Goal: Task Accomplishment & Management: Manage account settings

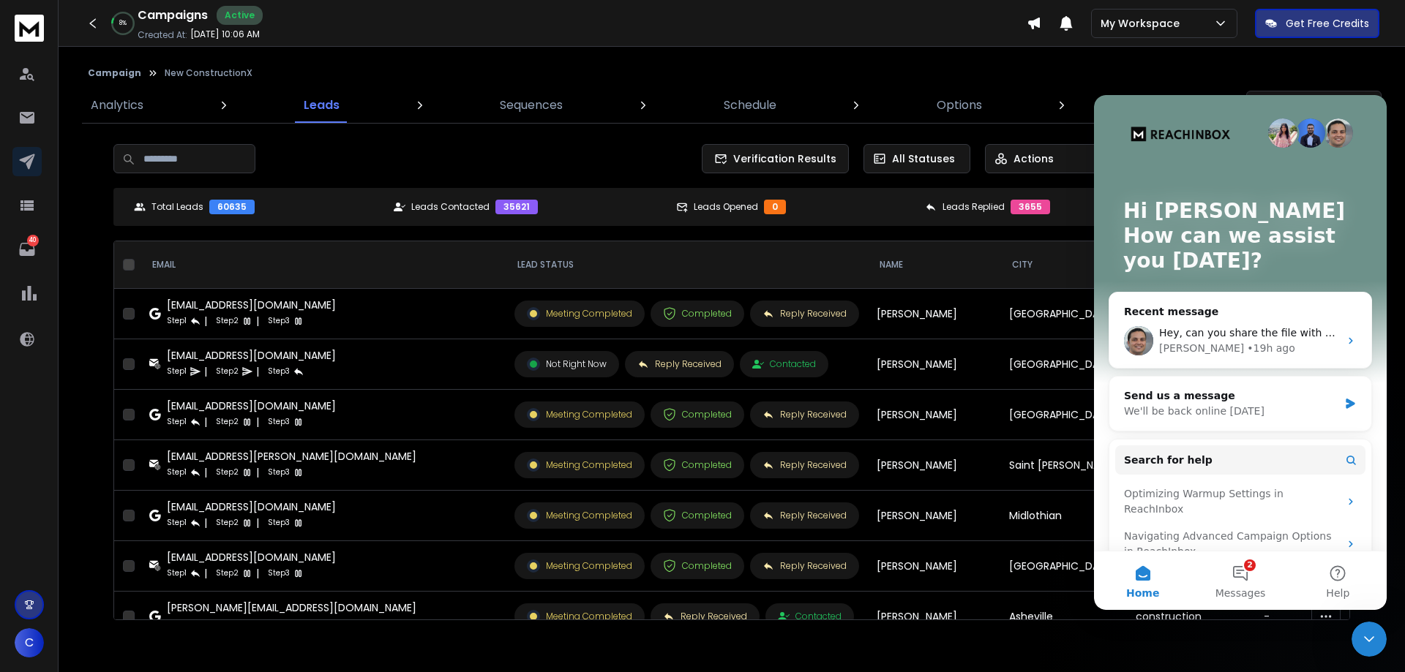
click at [1366, 637] on icon "Close Intercom Messenger" at bounding box center [1369, 640] width 18 height 18
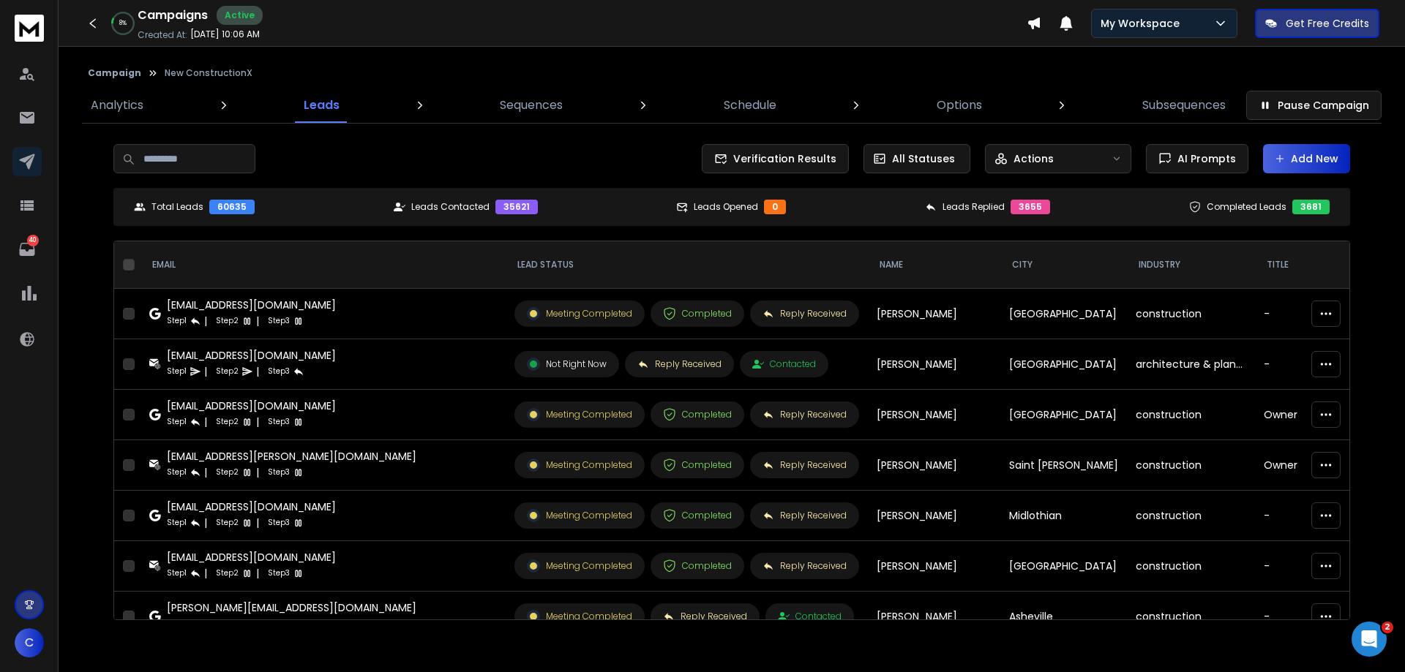
click at [1143, 20] on p "My Workspace" at bounding box center [1142, 23] width 85 height 15
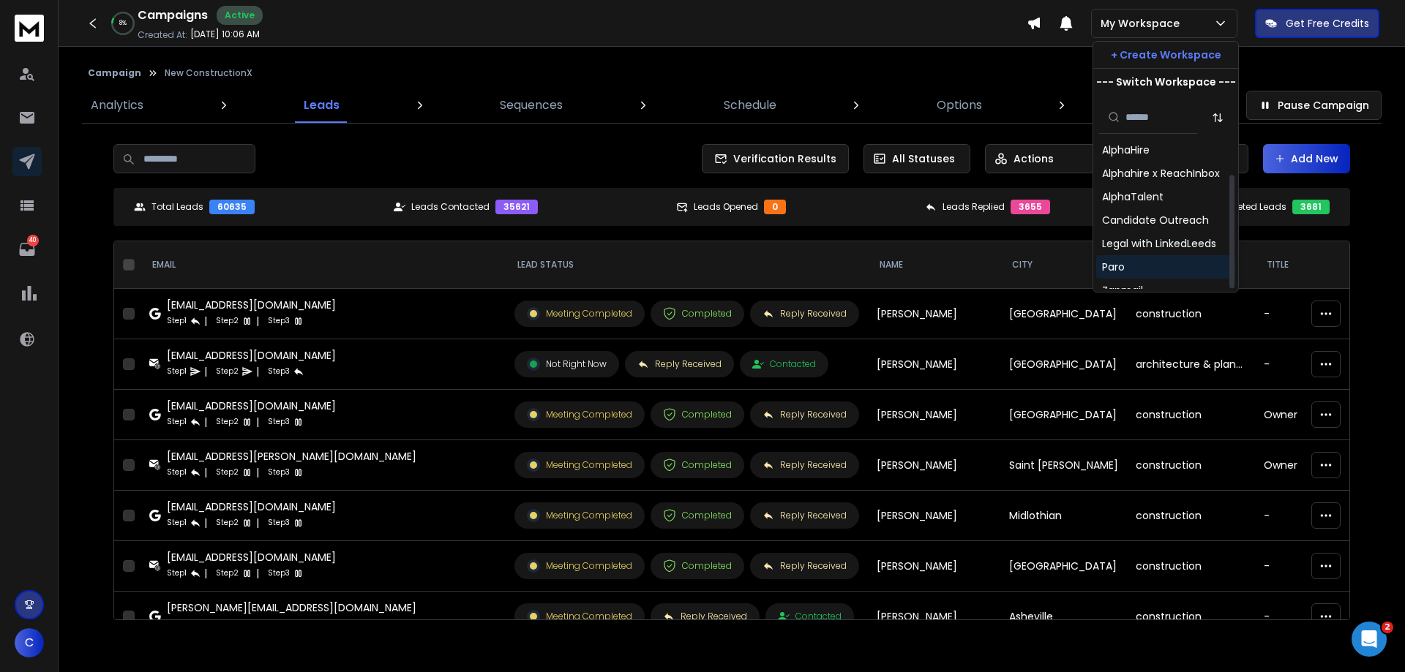
scroll to position [41, 0]
click at [1172, 204] on div "Candidate Outreach" at bounding box center [1155, 207] width 107 height 15
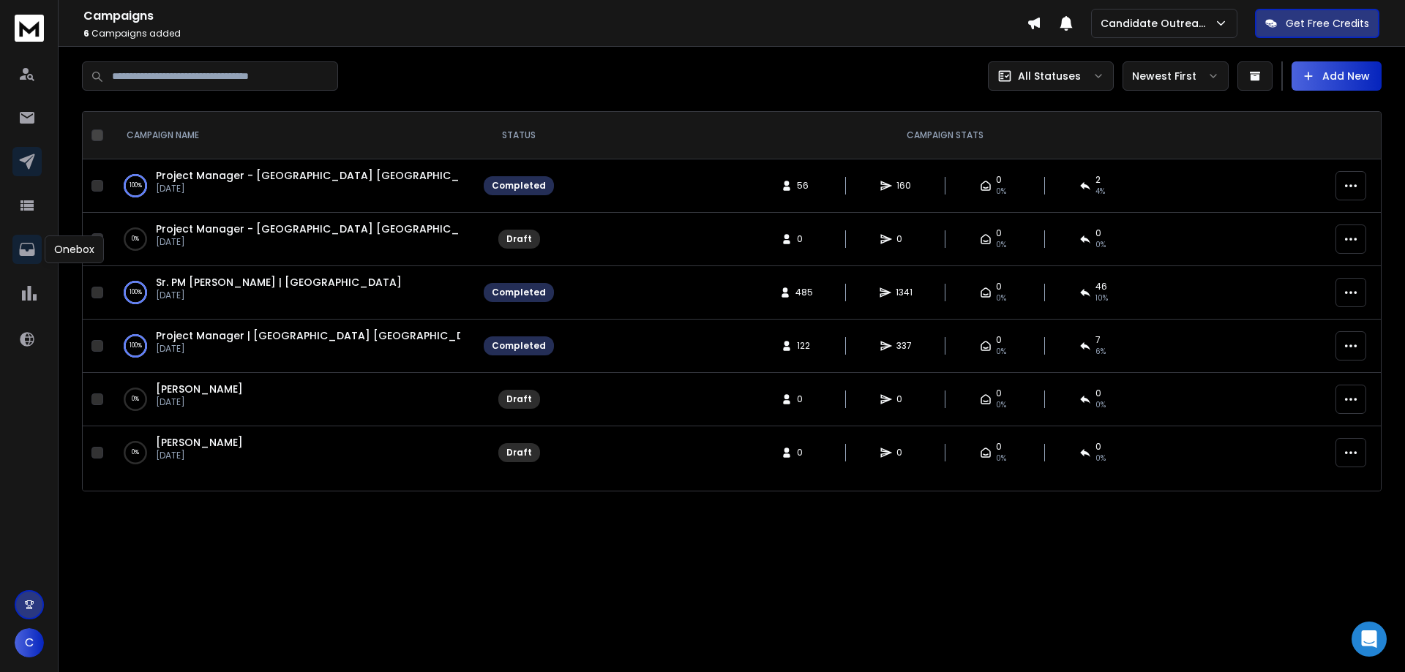
click at [26, 255] on icon at bounding box center [26, 249] width 15 height 13
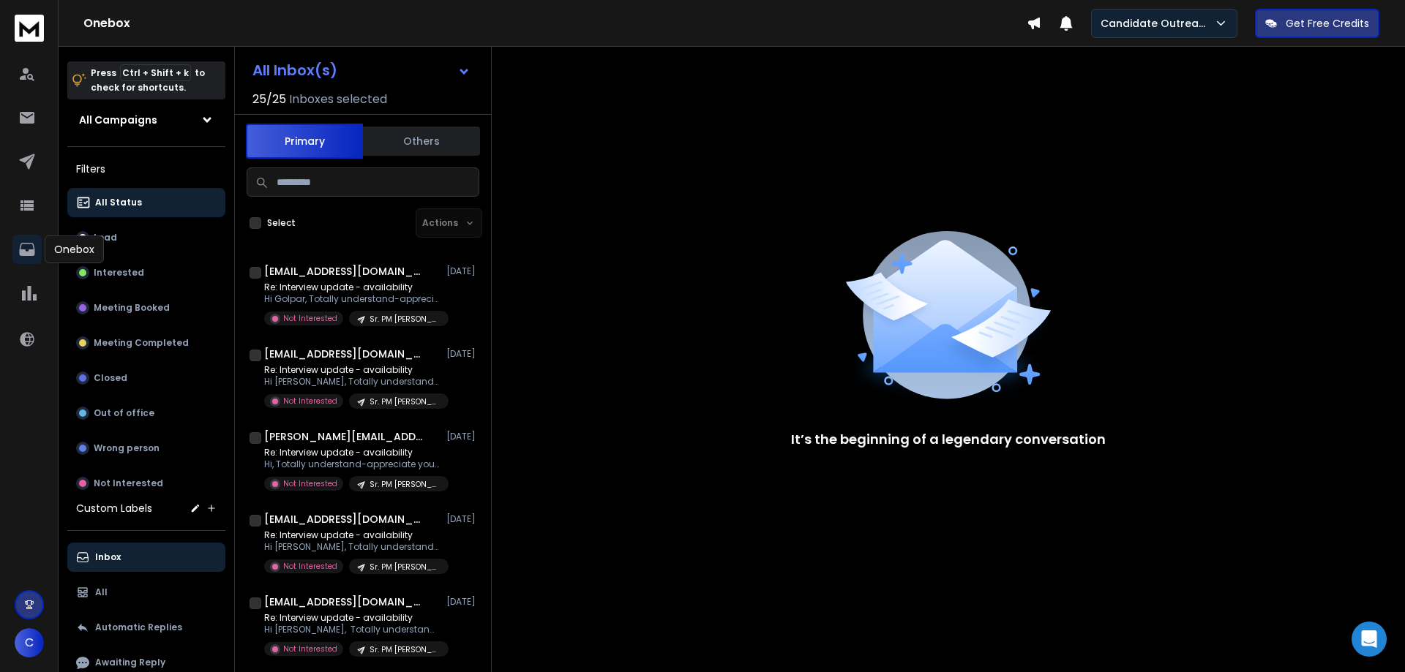
click at [1190, 26] on p "Candidate Outreach" at bounding box center [1156, 23] width 113 height 15
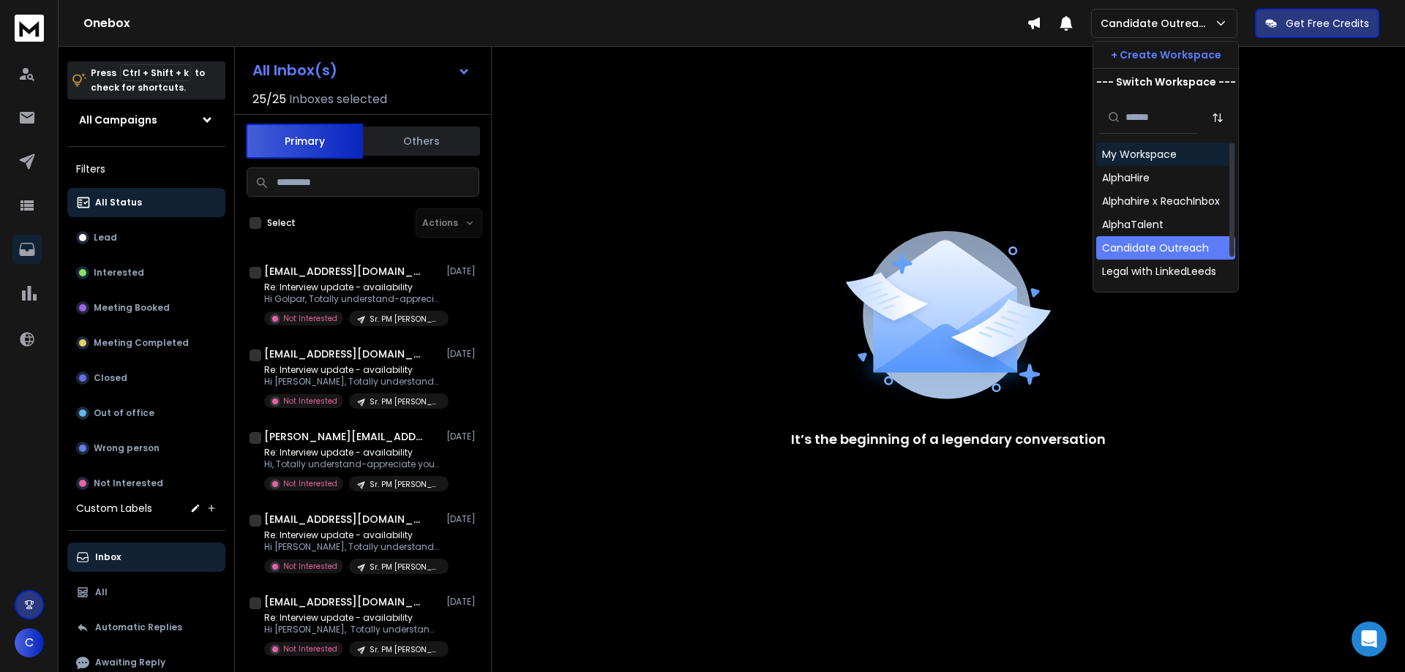
click at [1146, 151] on div "My Workspace" at bounding box center [1139, 154] width 75 height 15
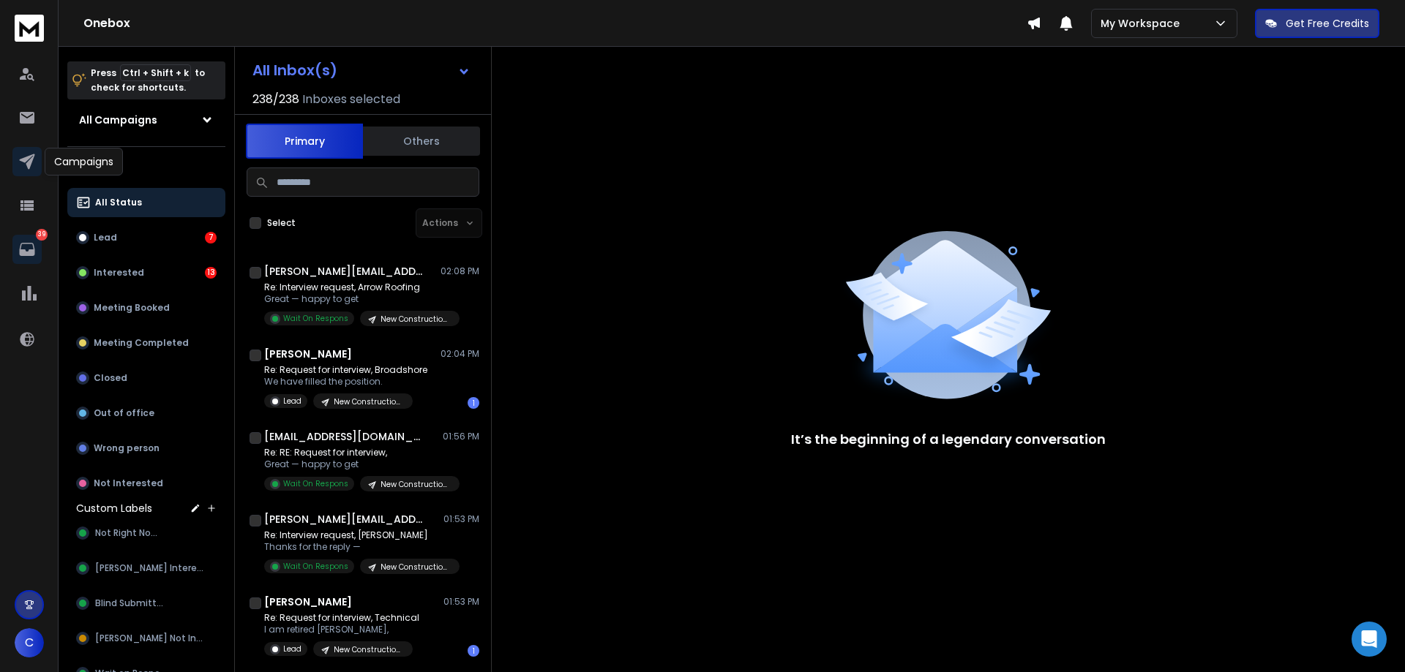
click at [32, 162] on icon at bounding box center [27, 162] width 18 height 18
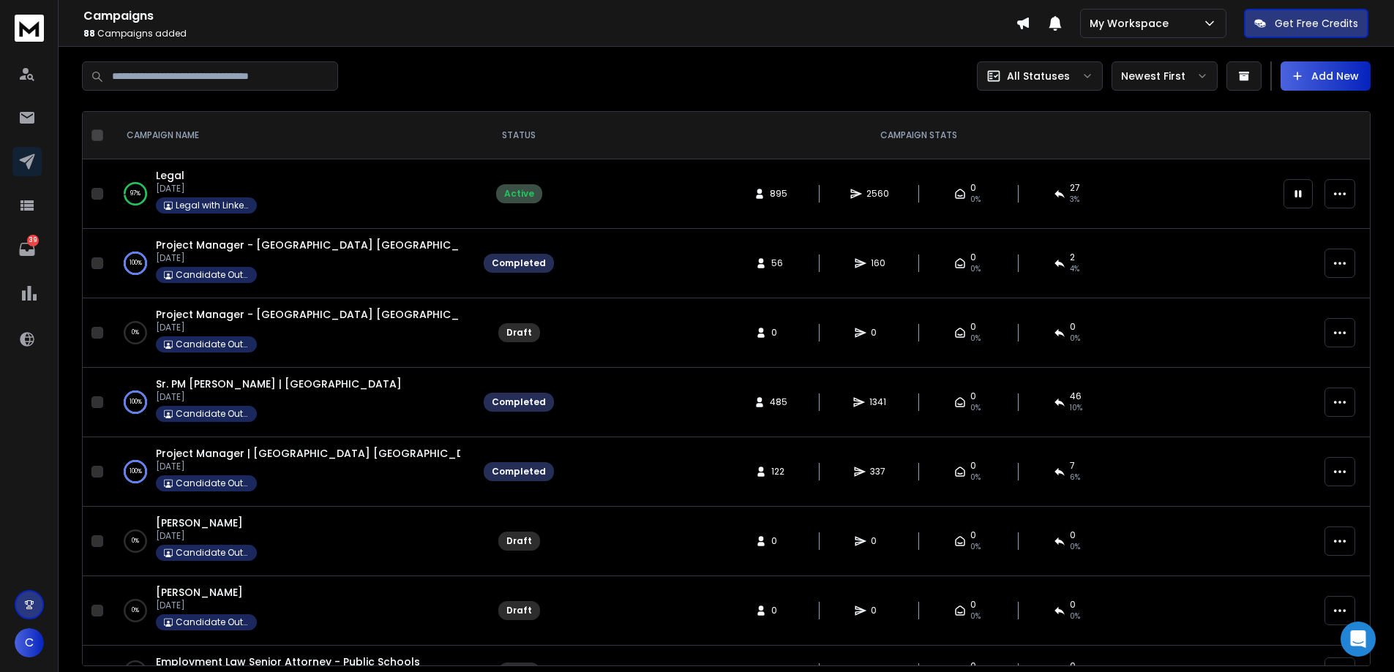
click at [367, 199] on div "97 % Legal 6 days ago Legal with LinkedLeeds" at bounding box center [292, 193] width 337 height 51
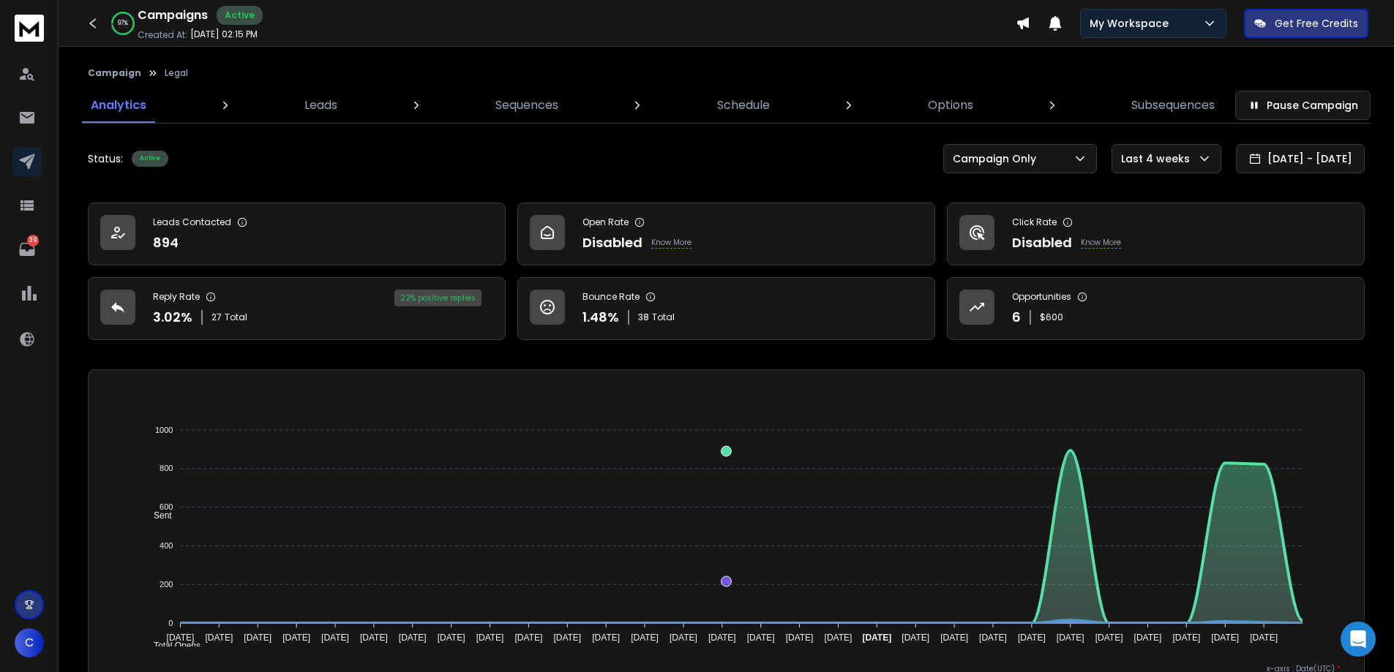
click at [1171, 31] on button "My Workspace" at bounding box center [1153, 23] width 146 height 29
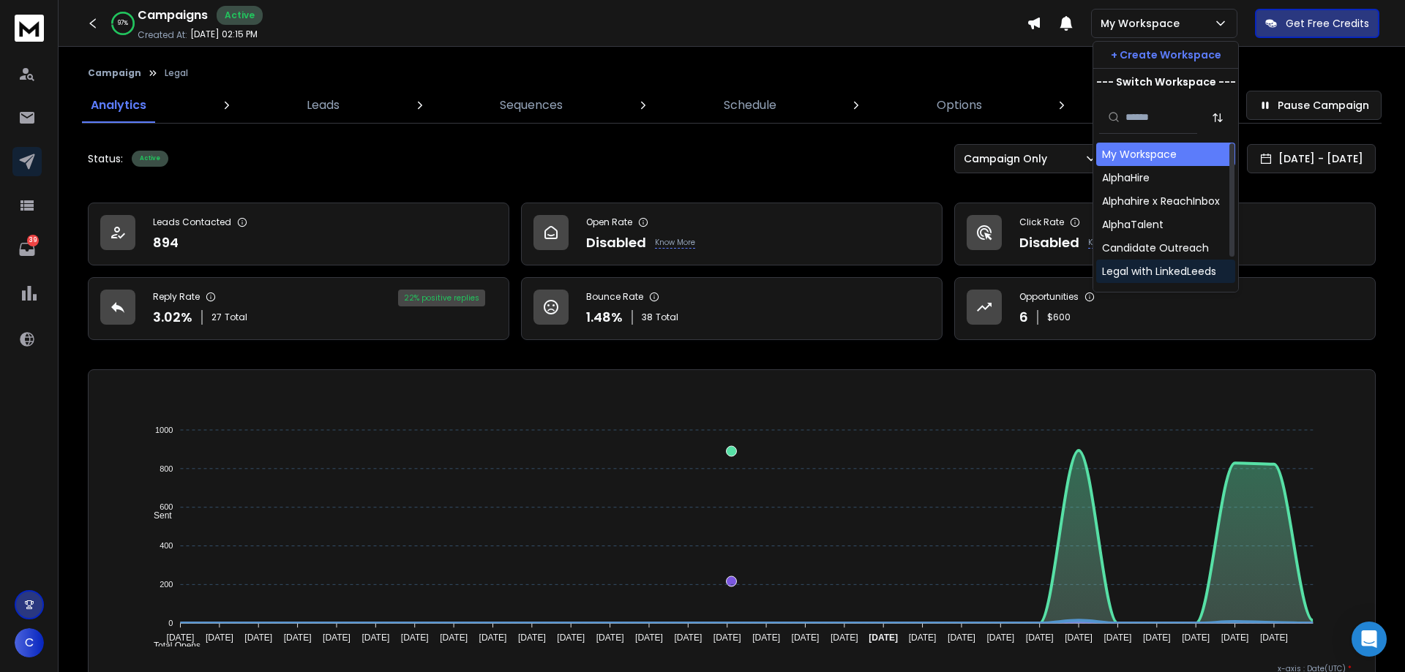
click at [1179, 274] on div "Legal with LinkedLeeds" at bounding box center [1159, 271] width 114 height 15
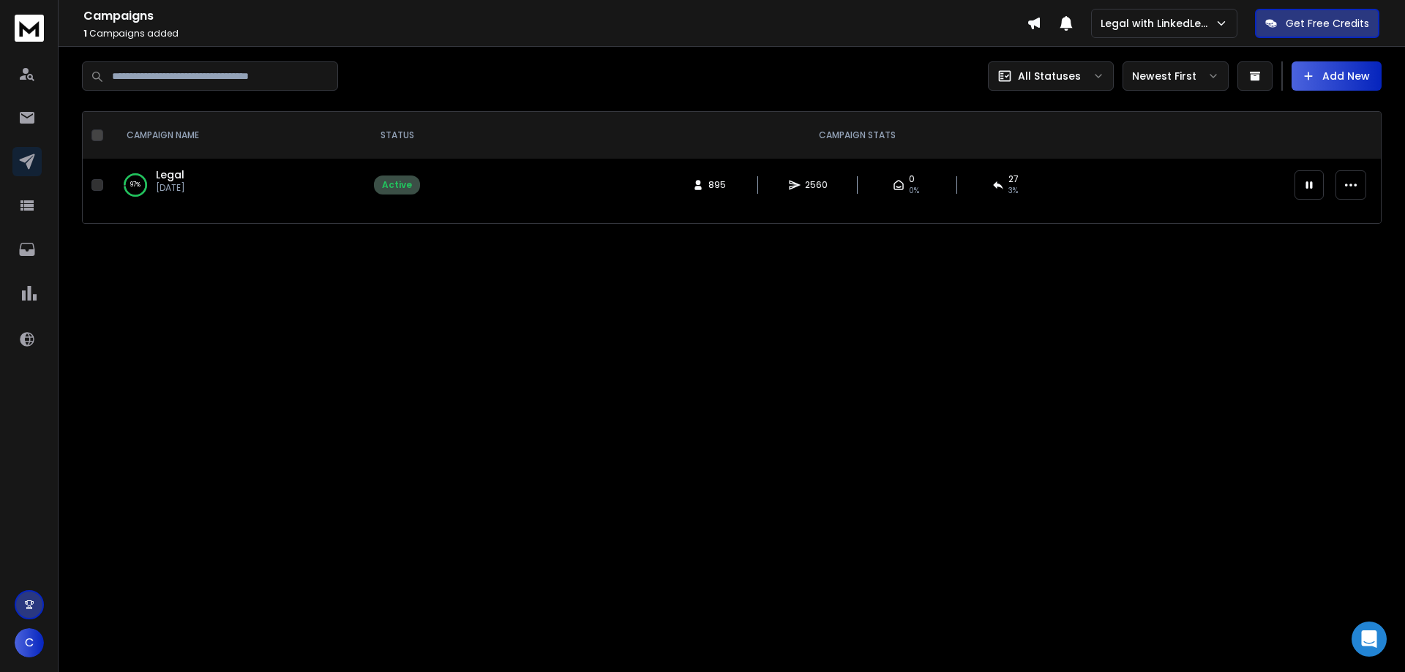
click at [605, 200] on td "895 2560 0 0% 27 3 %" at bounding box center [857, 185] width 857 height 53
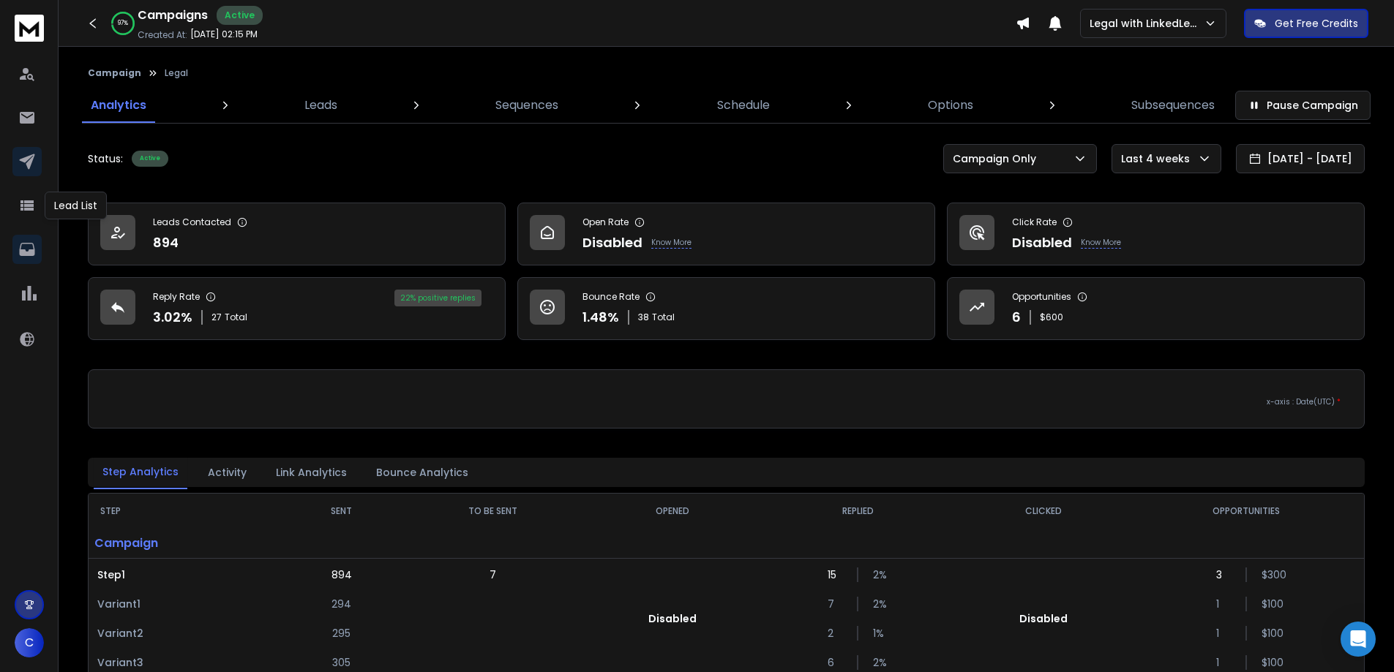
click at [30, 254] on icon at bounding box center [26, 249] width 15 height 13
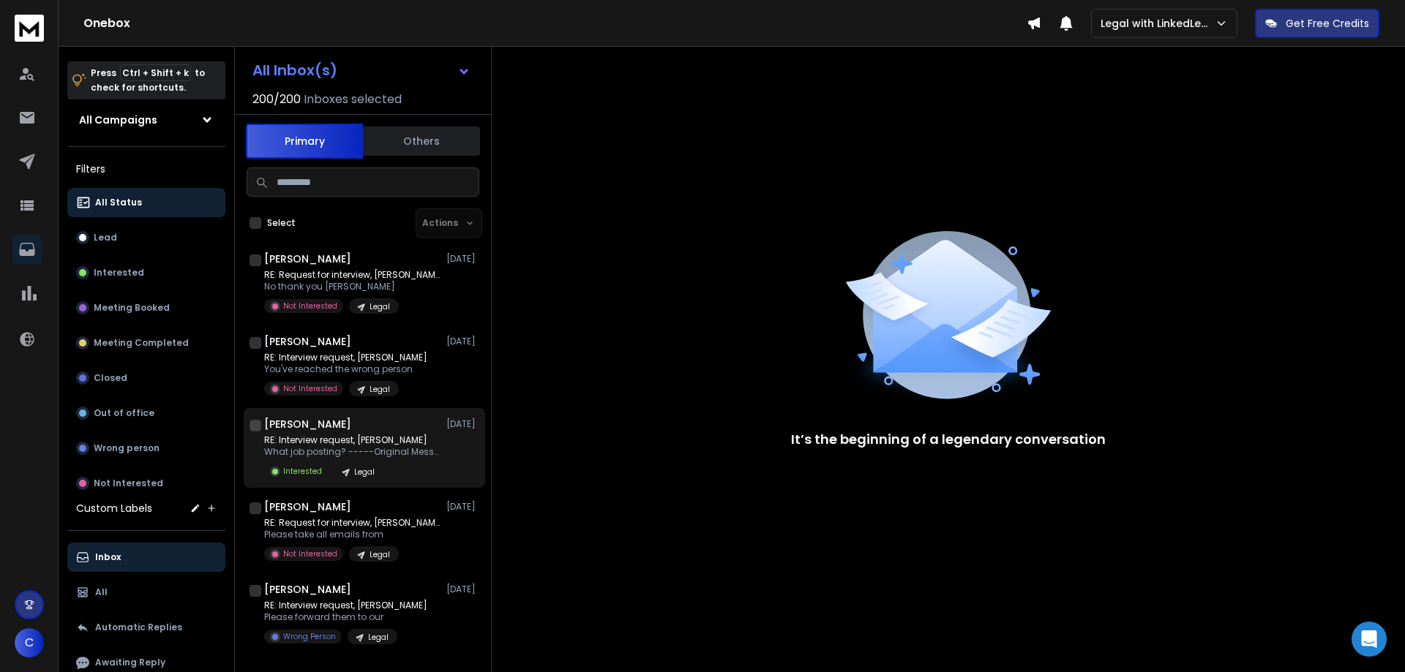
scroll to position [1004, 0]
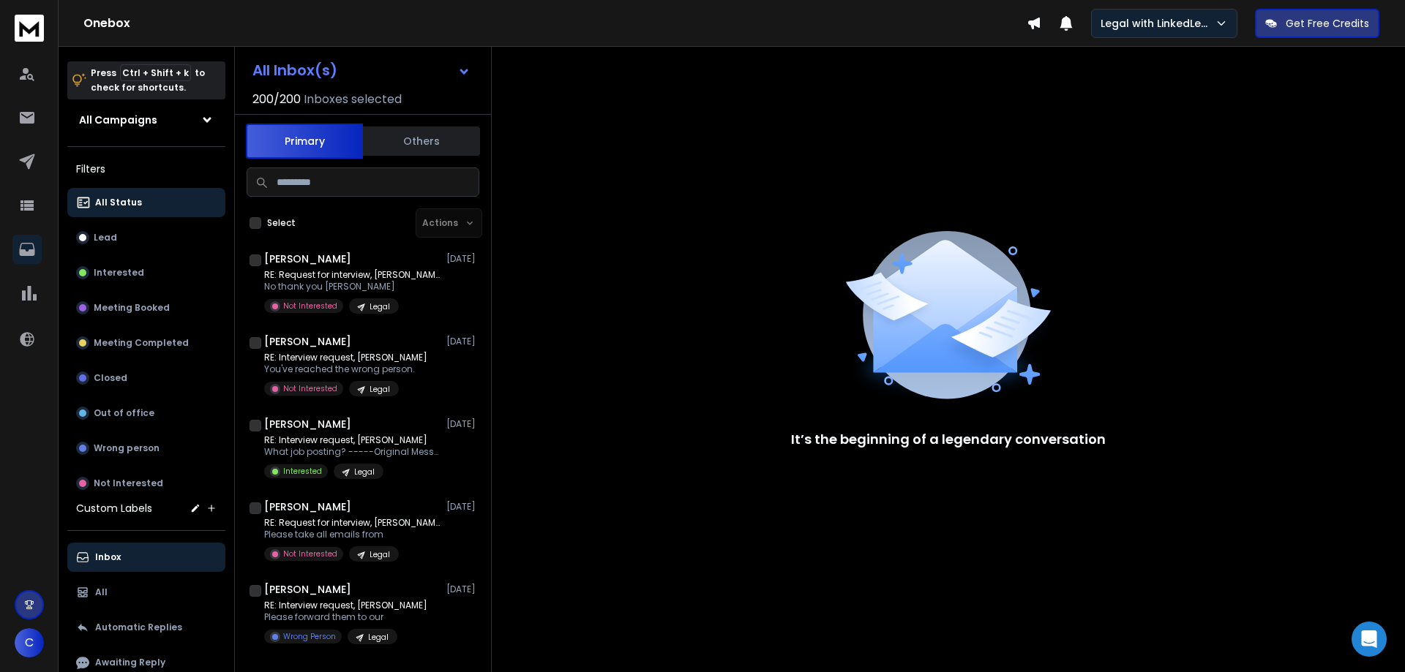
click at [1132, 18] on p "Legal with LinkedLeeds" at bounding box center [1157, 23] width 114 height 15
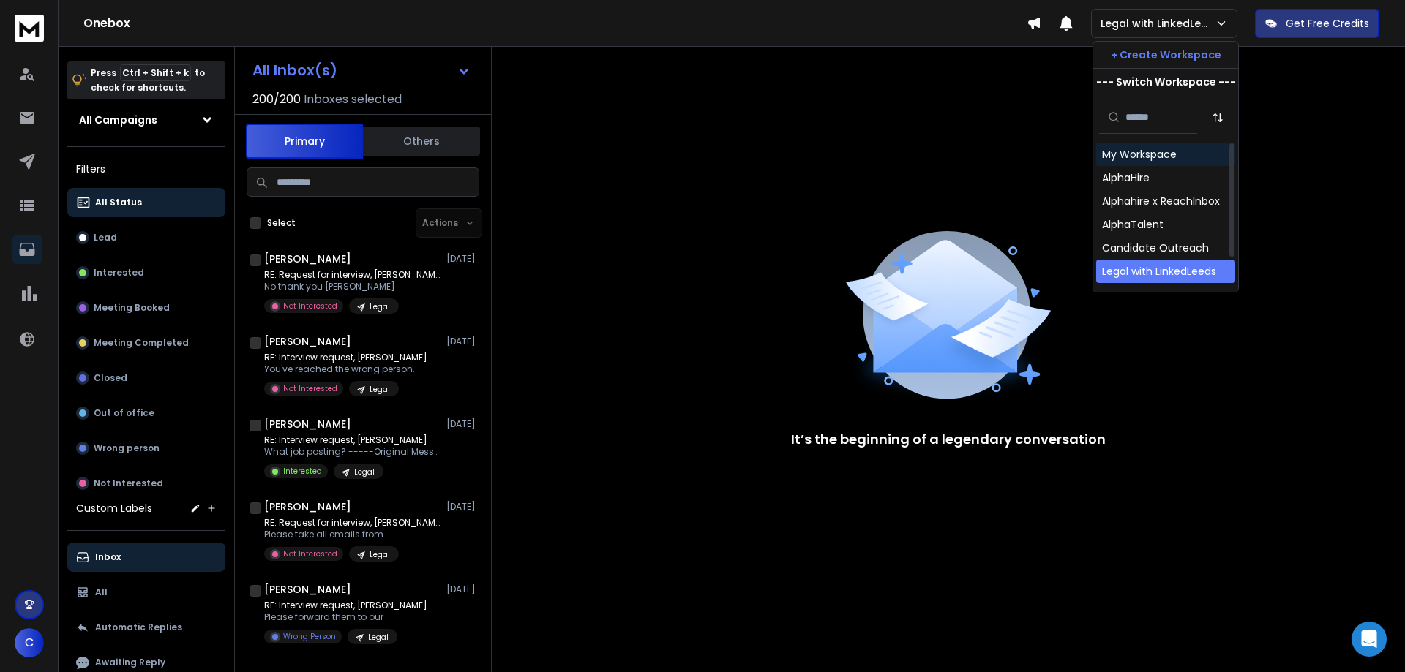
click at [1145, 165] on div "My Workspace" at bounding box center [1165, 154] width 139 height 23
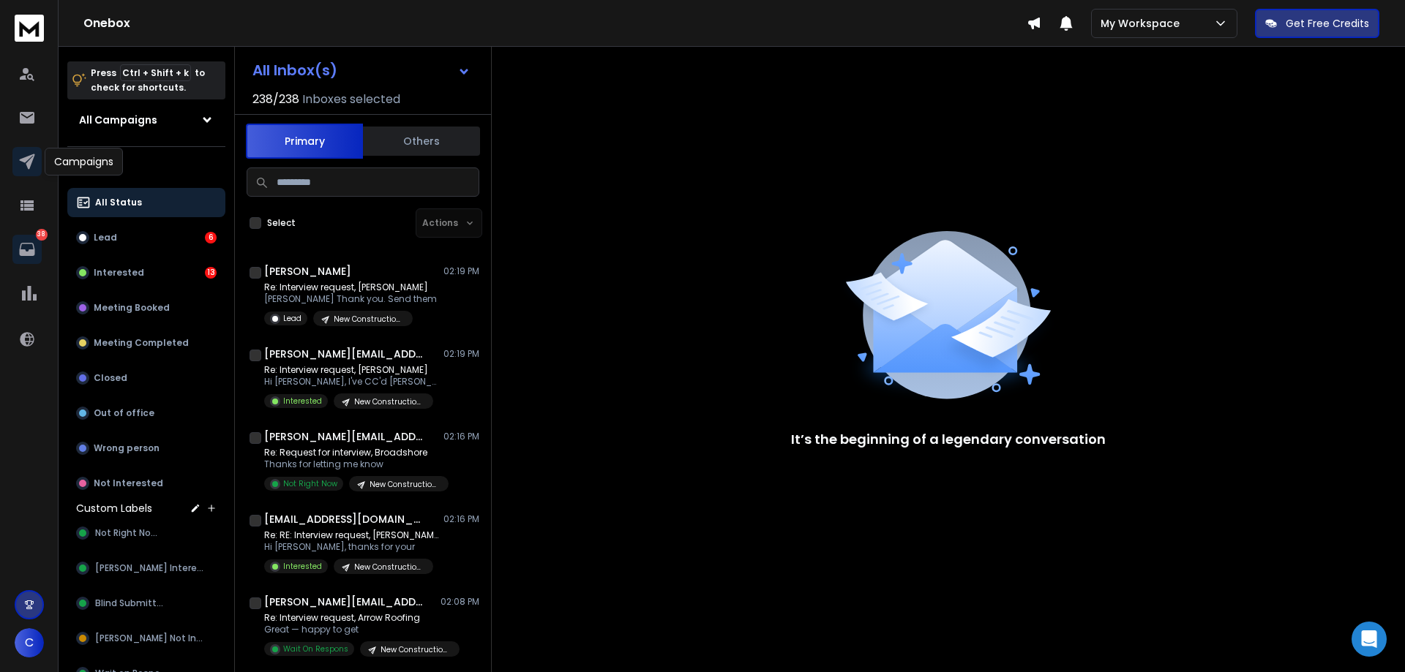
click at [25, 156] on icon at bounding box center [27, 162] width 18 height 18
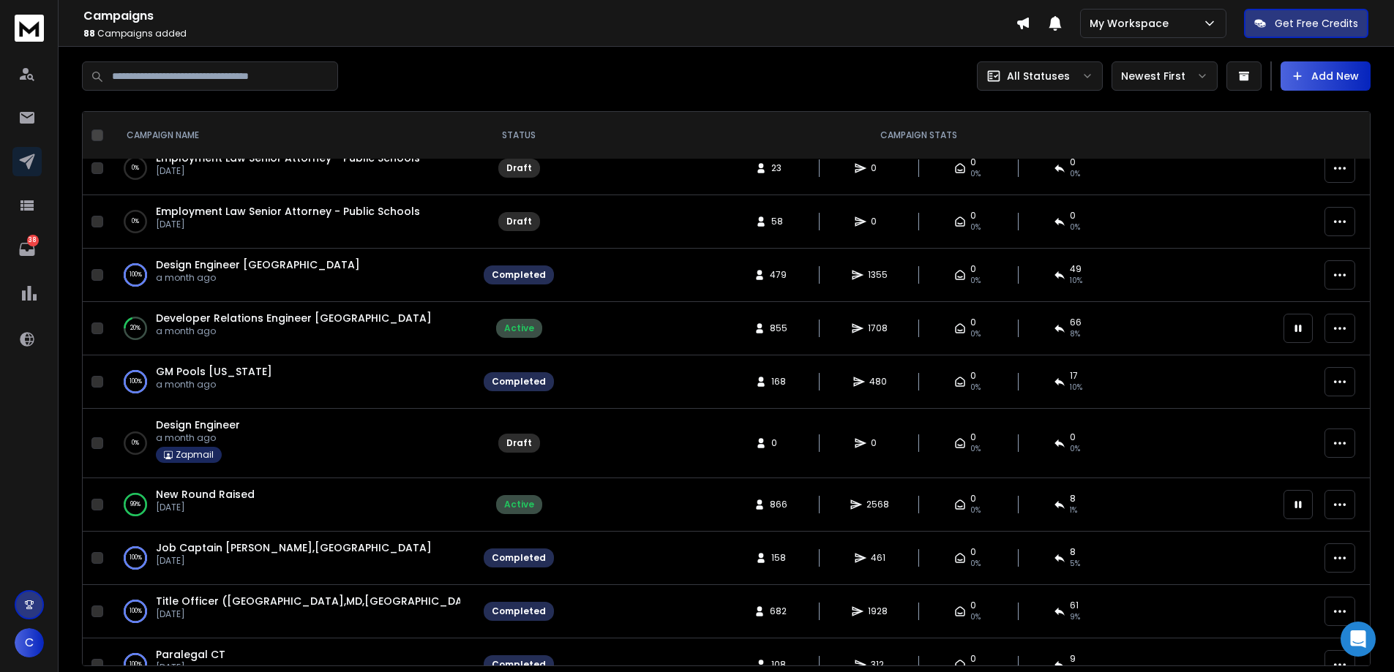
scroll to position [585, 0]
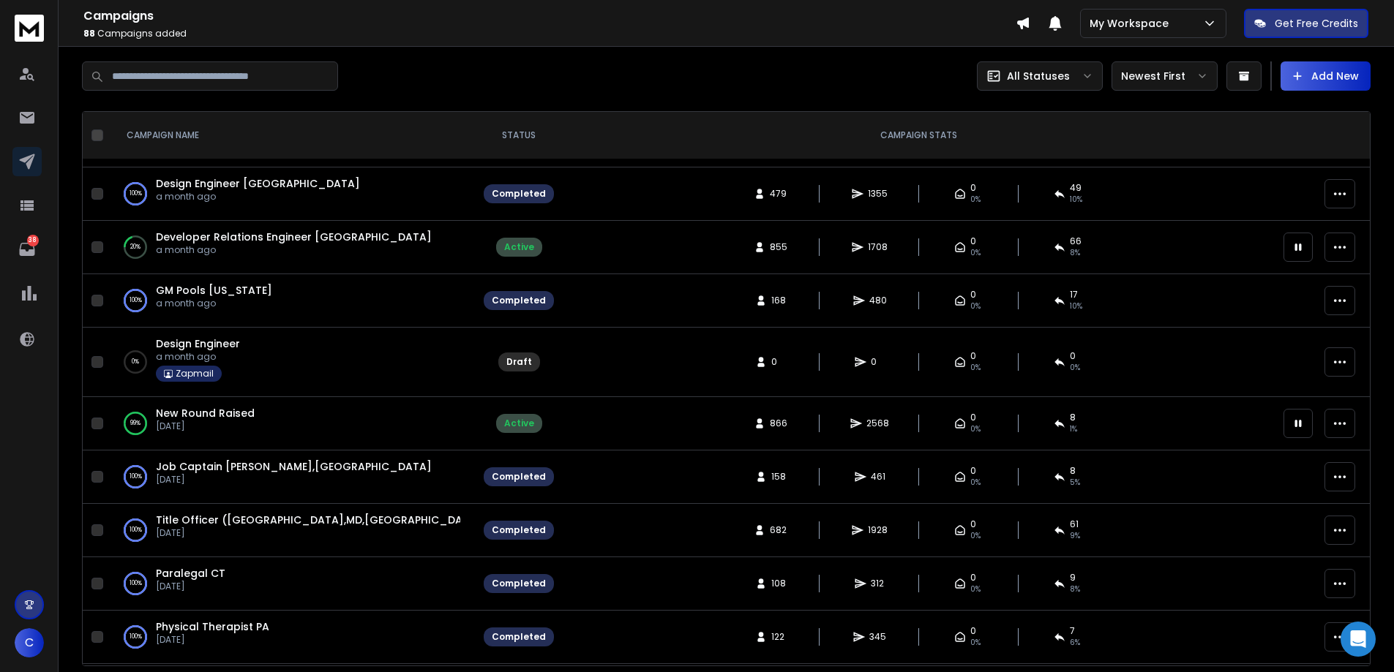
click at [292, 421] on div "99 % New Round Raised [DATE]" at bounding box center [292, 423] width 337 height 35
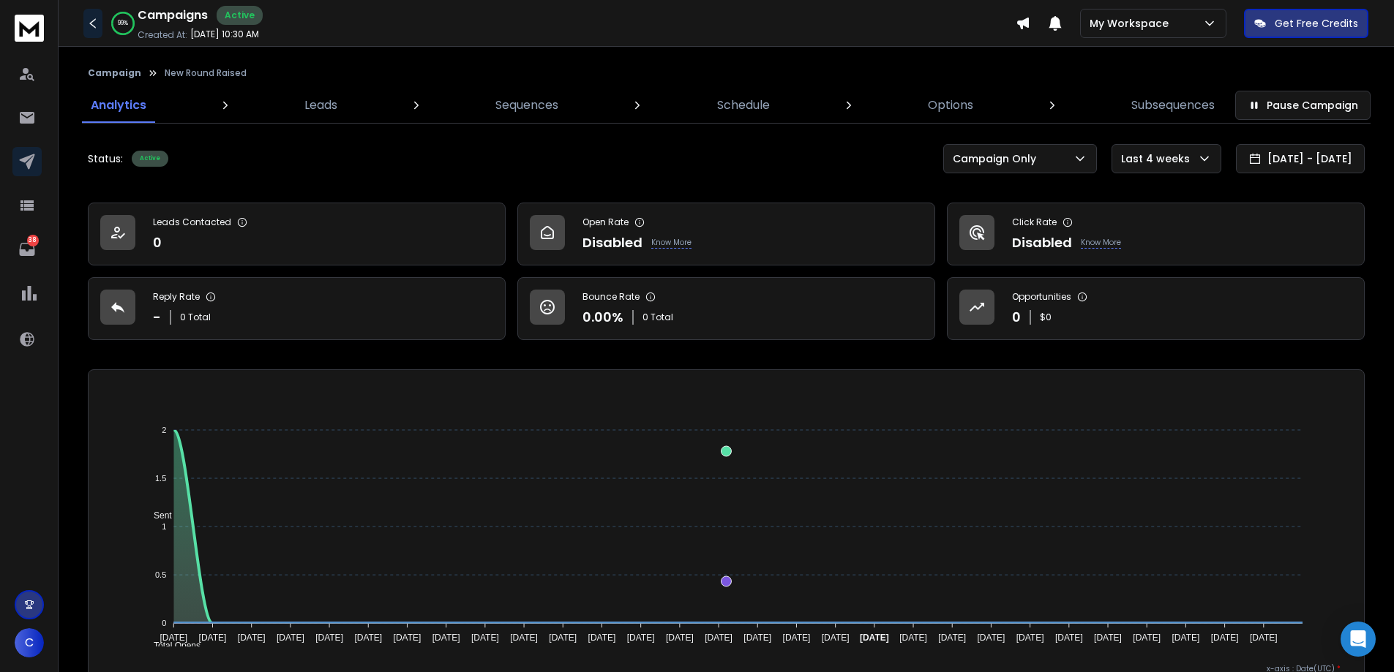
click at [89, 19] on icon at bounding box center [92, 23] width 13 height 13
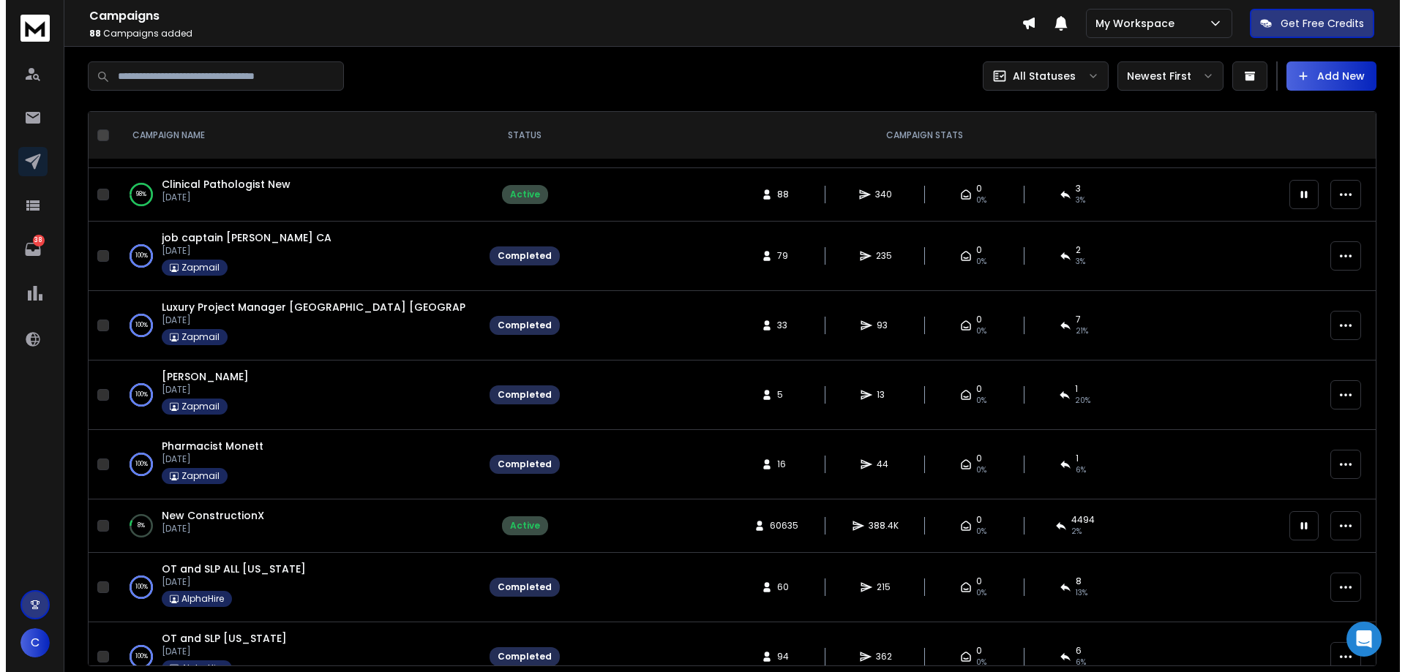
scroll to position [1683, 0]
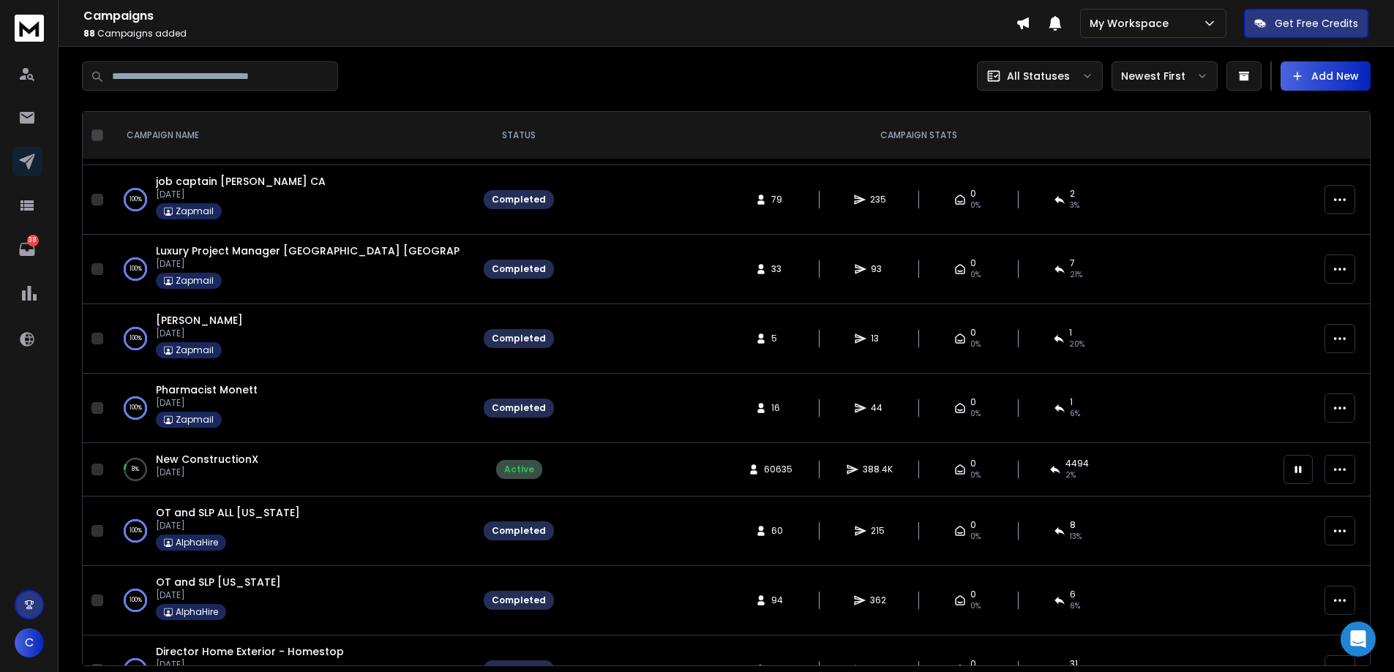
click at [316, 472] on div "8 % New ConstructionX [DATE]" at bounding box center [292, 469] width 337 height 35
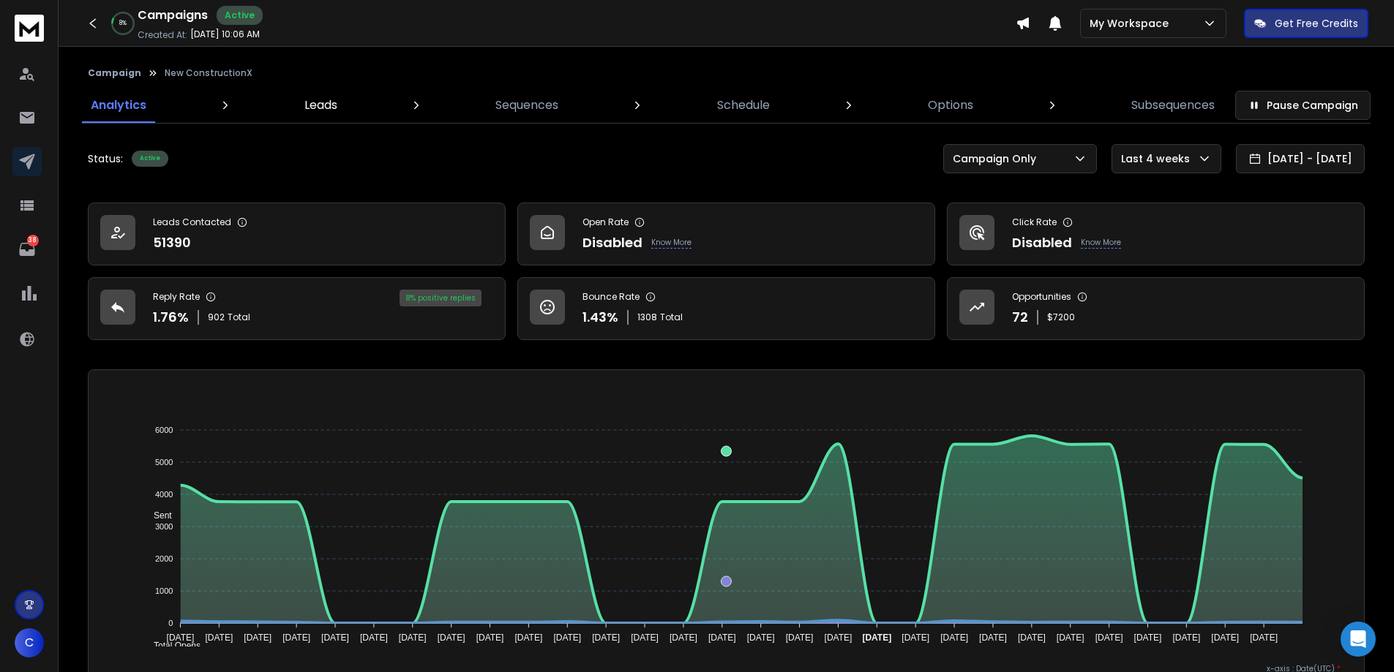
click at [323, 92] on link "Leads" at bounding box center [321, 105] width 50 height 35
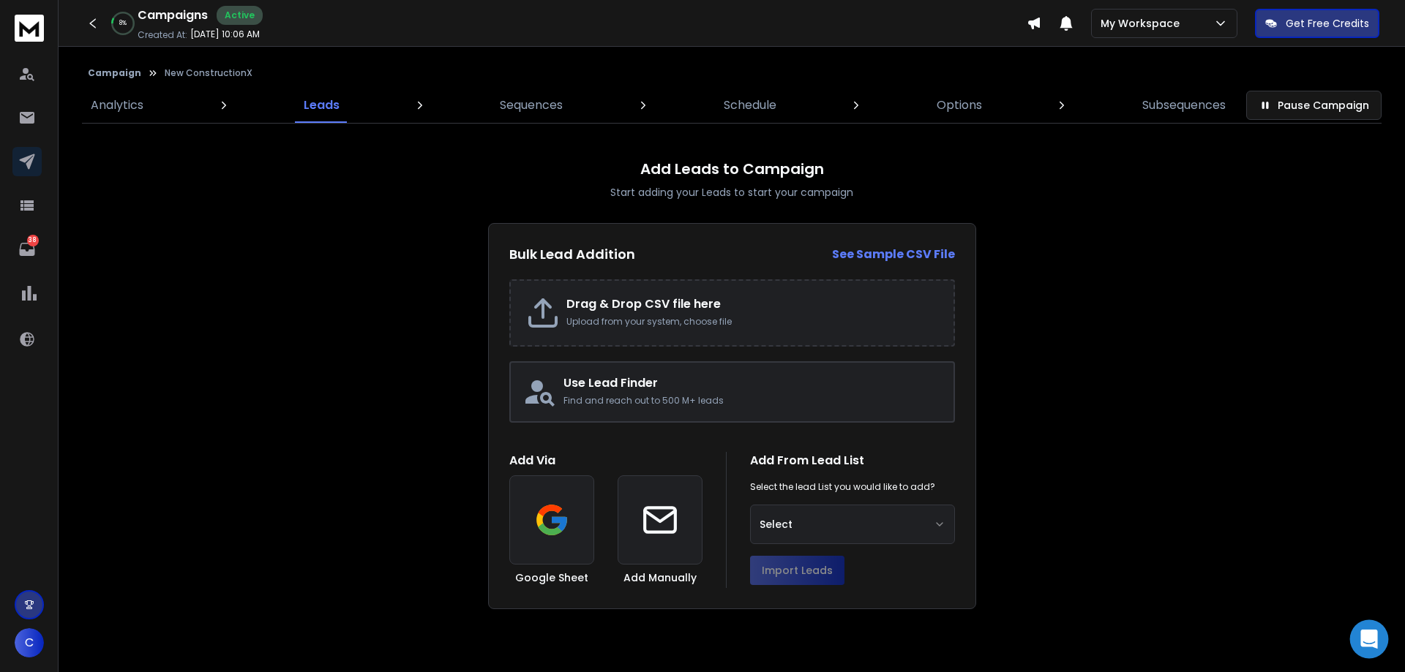
click at [1368, 636] on icon "Open Intercom Messenger" at bounding box center [1368, 639] width 17 height 19
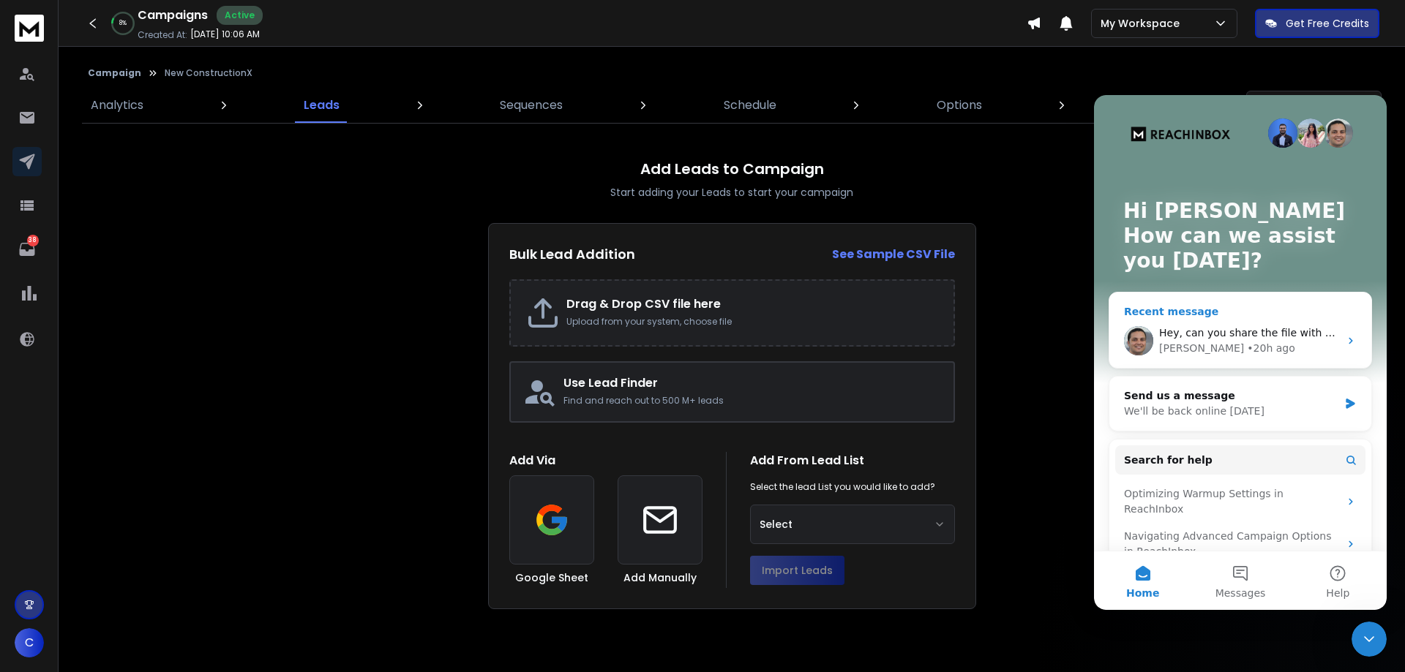
click at [1247, 350] on div "• 20h ago" at bounding box center [1271, 348] width 48 height 15
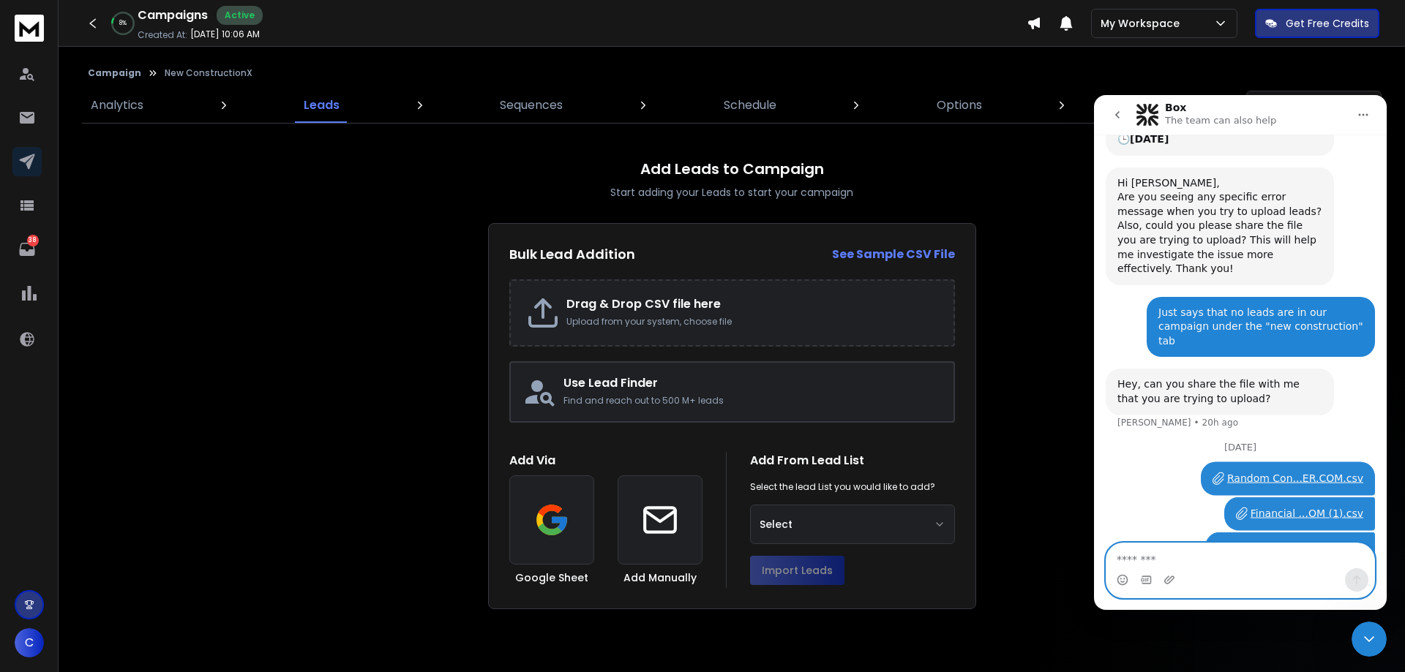
scroll to position [257, 0]
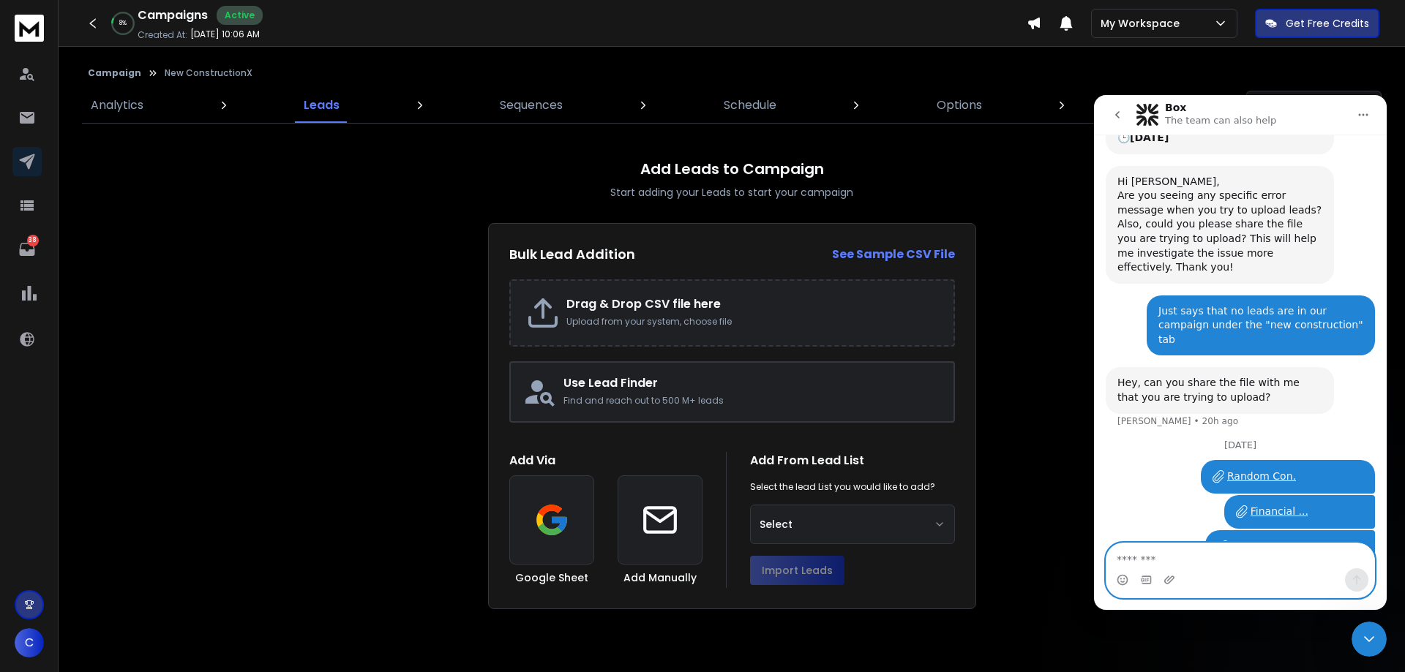
click at [1168, 568] on textarea "Message…" at bounding box center [1240, 556] width 268 height 25
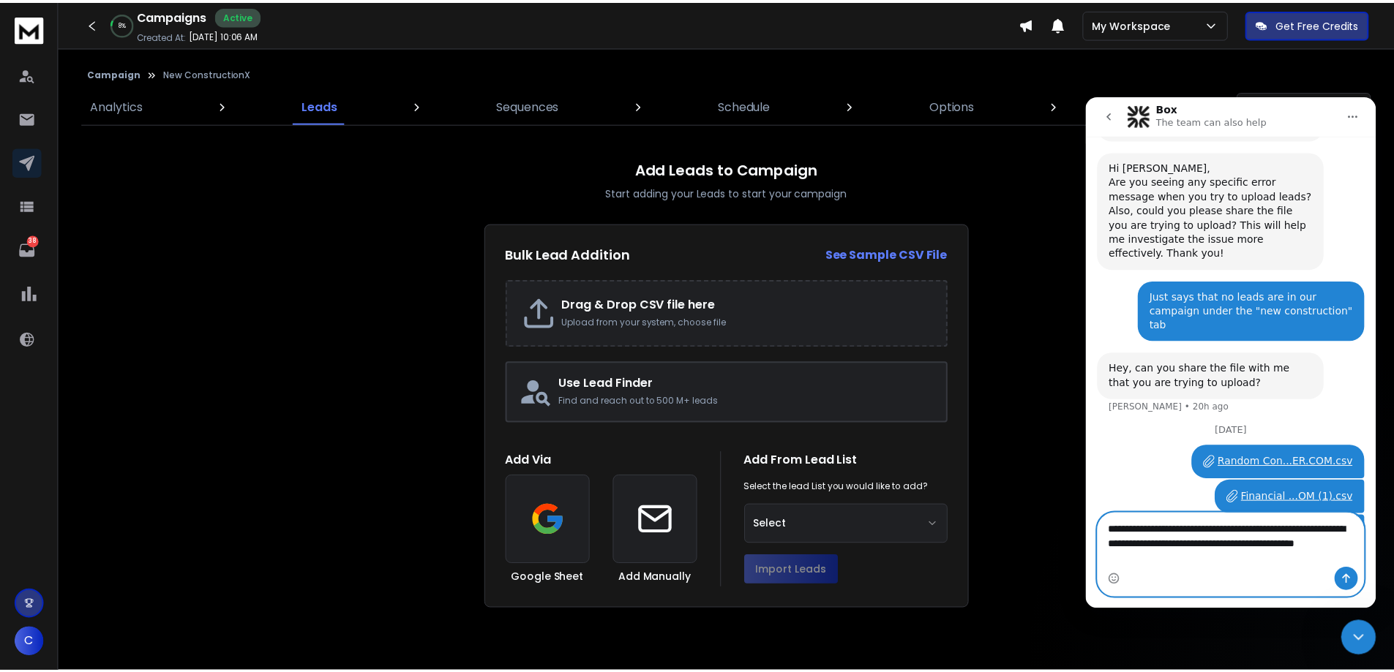
scroll to position [286, 0]
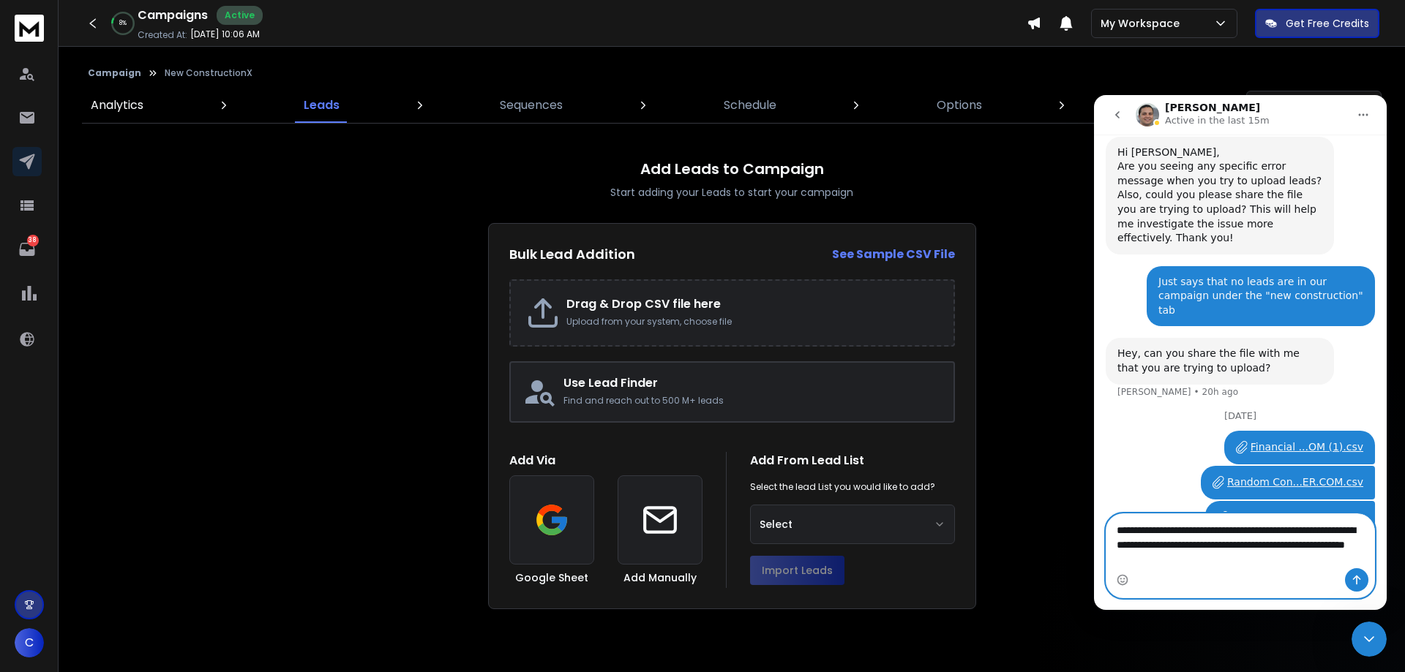
type textarea "**********"
click at [146, 107] on link "Analytics" at bounding box center [117, 105] width 70 height 35
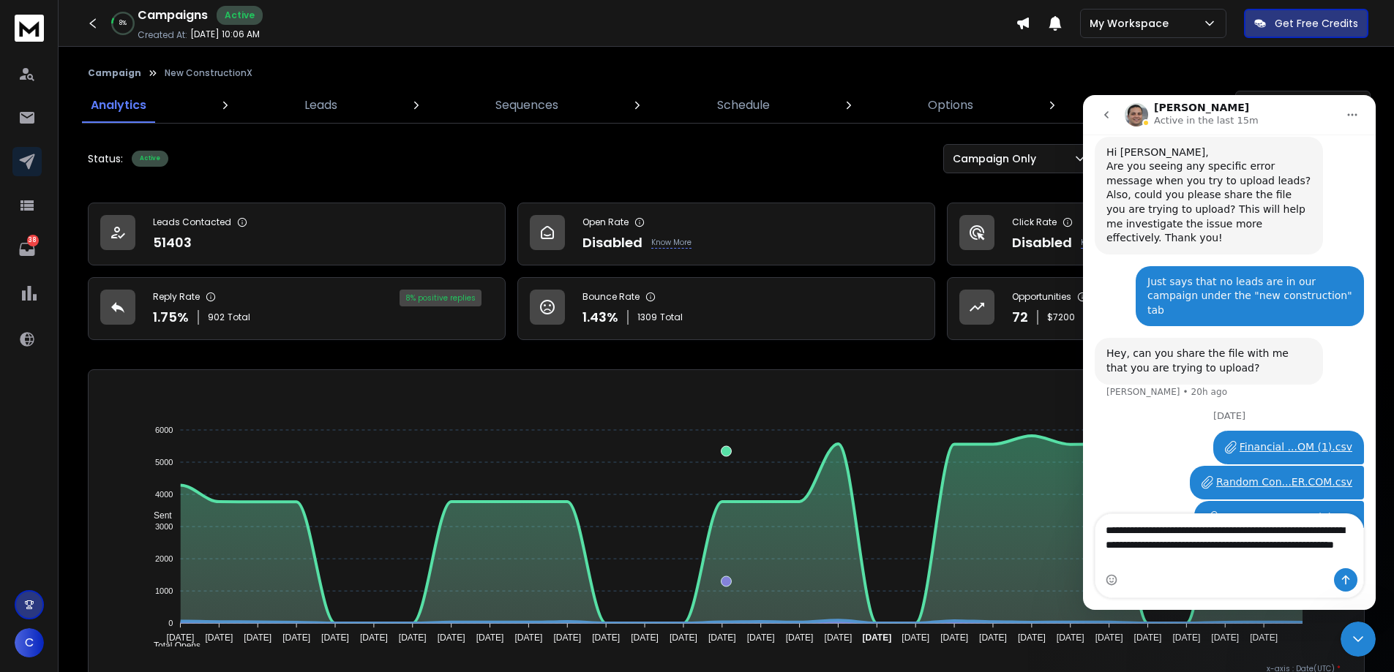
click at [1365, 641] on icon "Close Intercom Messenger" at bounding box center [1358, 640] width 18 height 18
